Goal: Task Accomplishment & Management: Manage account settings

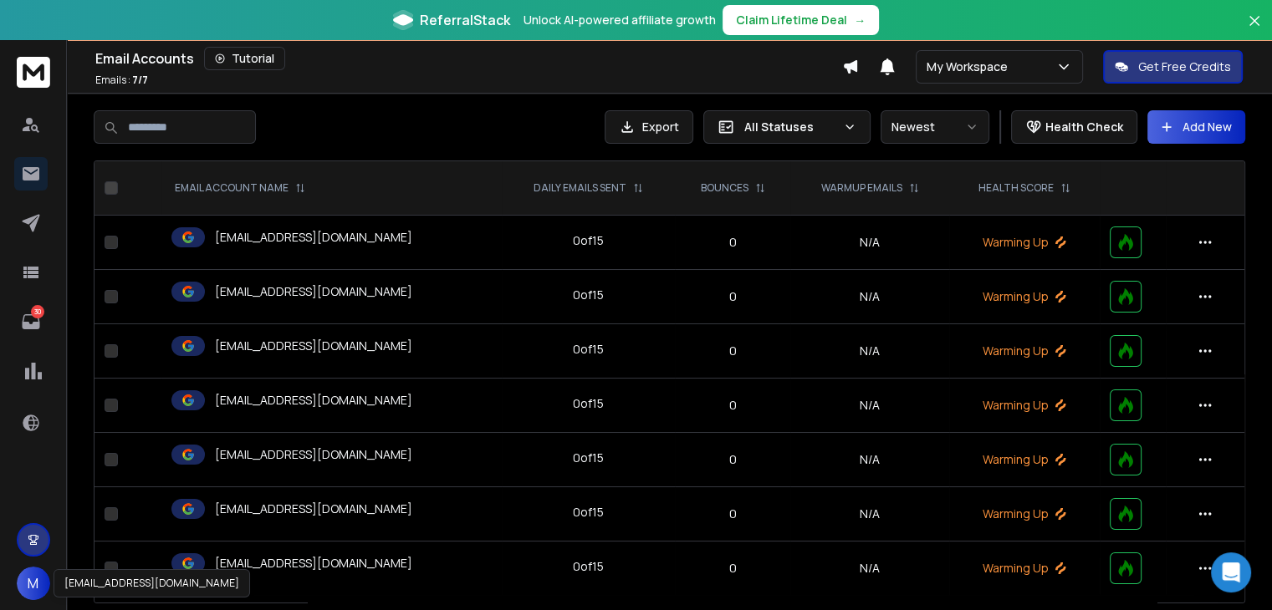
click at [37, 585] on span "M" at bounding box center [33, 583] width 33 height 33
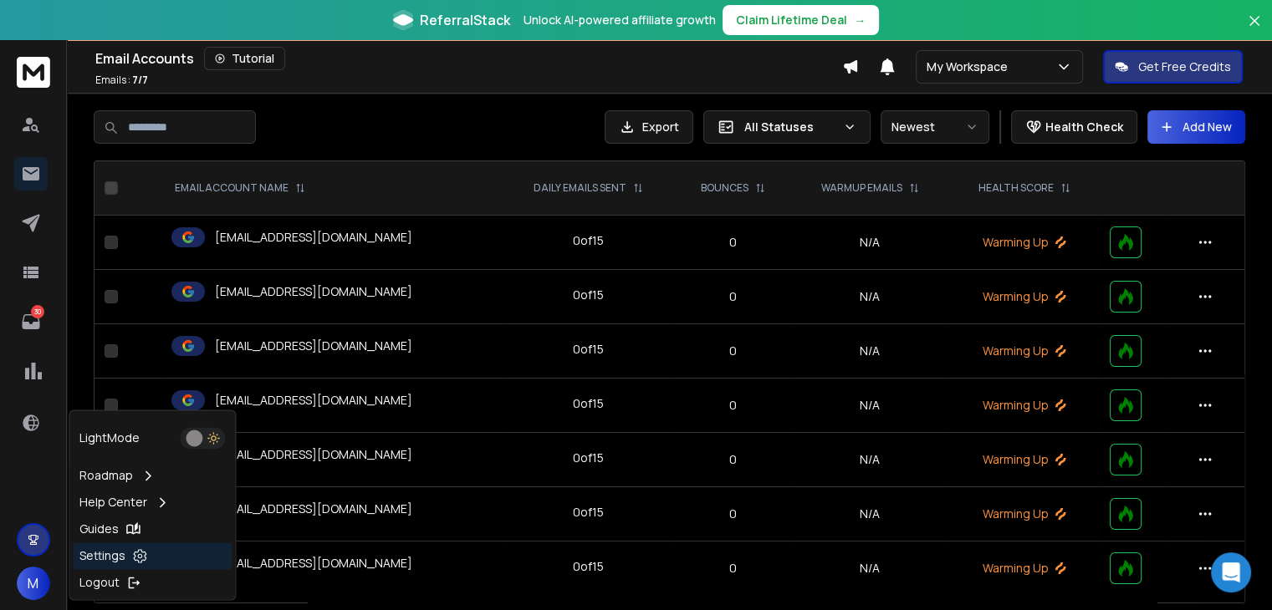
click at [108, 549] on p "Settings" at bounding box center [102, 556] width 46 height 17
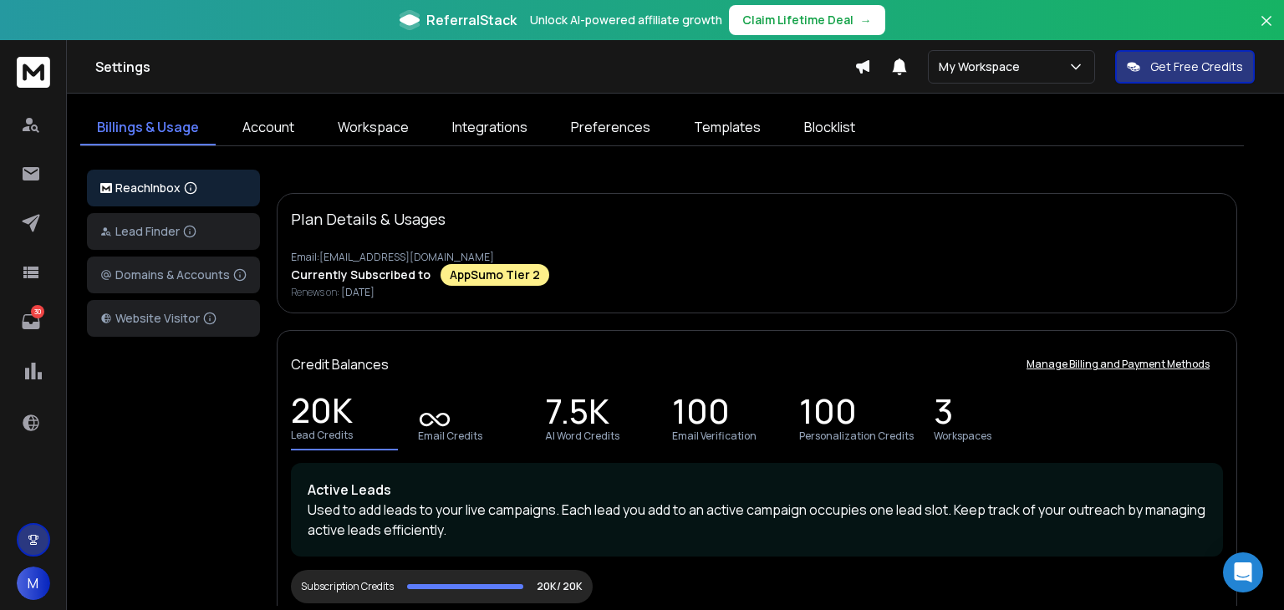
click at [495, 131] on link "Integrations" at bounding box center [490, 127] width 109 height 35
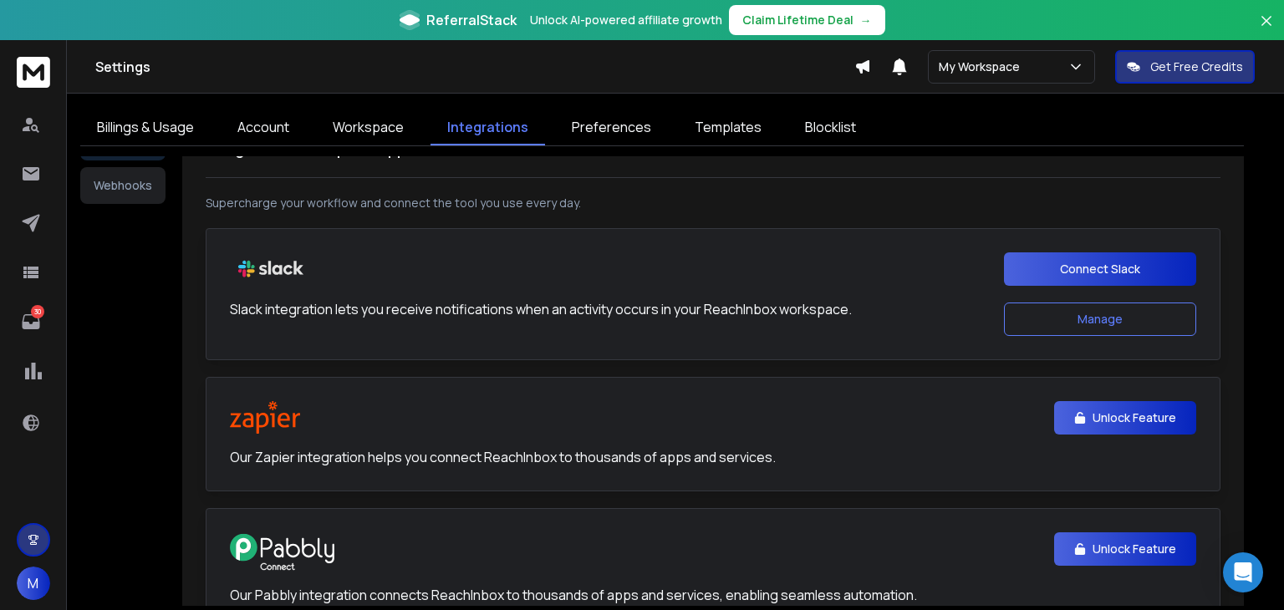
scroll to position [62, 0]
click at [1086, 426] on div "Unlock Feature" at bounding box center [1126, 419] width 102 height 17
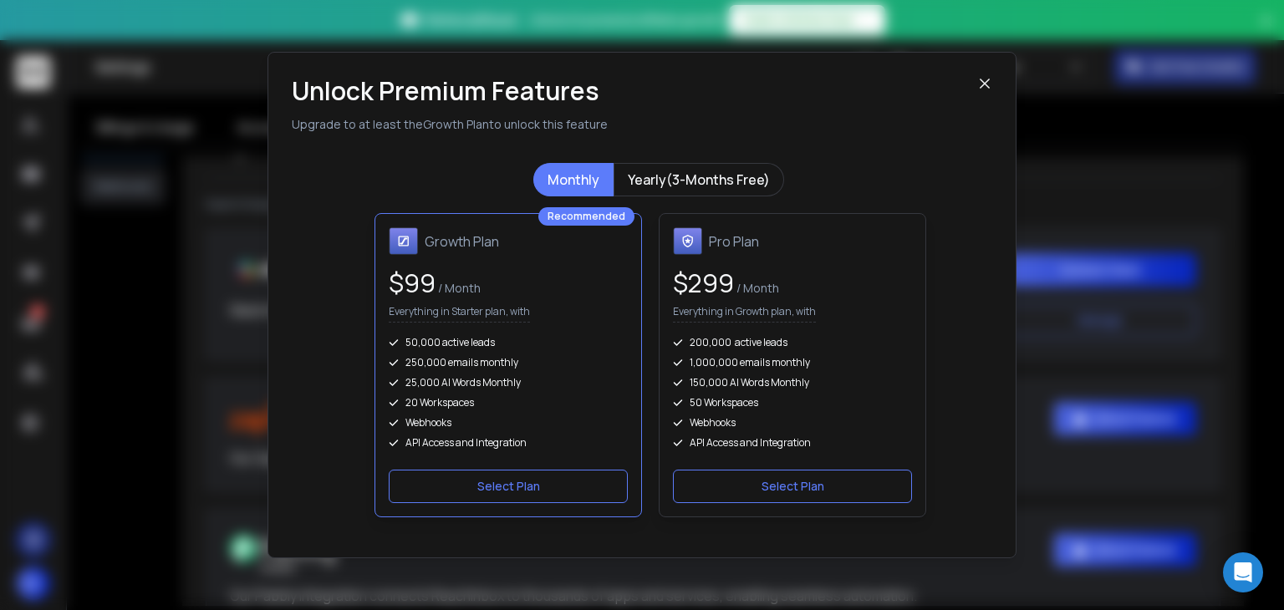
click at [990, 84] on icon at bounding box center [985, 83] width 15 height 15
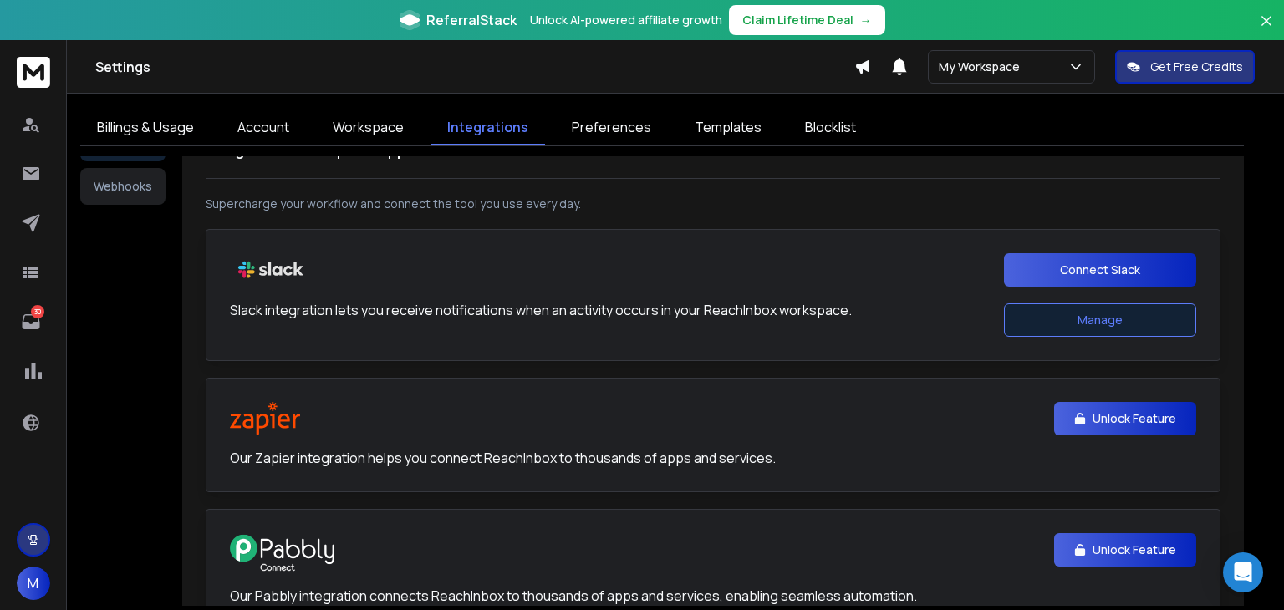
click at [1080, 325] on button "Manage" at bounding box center [1100, 320] width 192 height 33
